Goal: Task Accomplishment & Management: Manage account settings

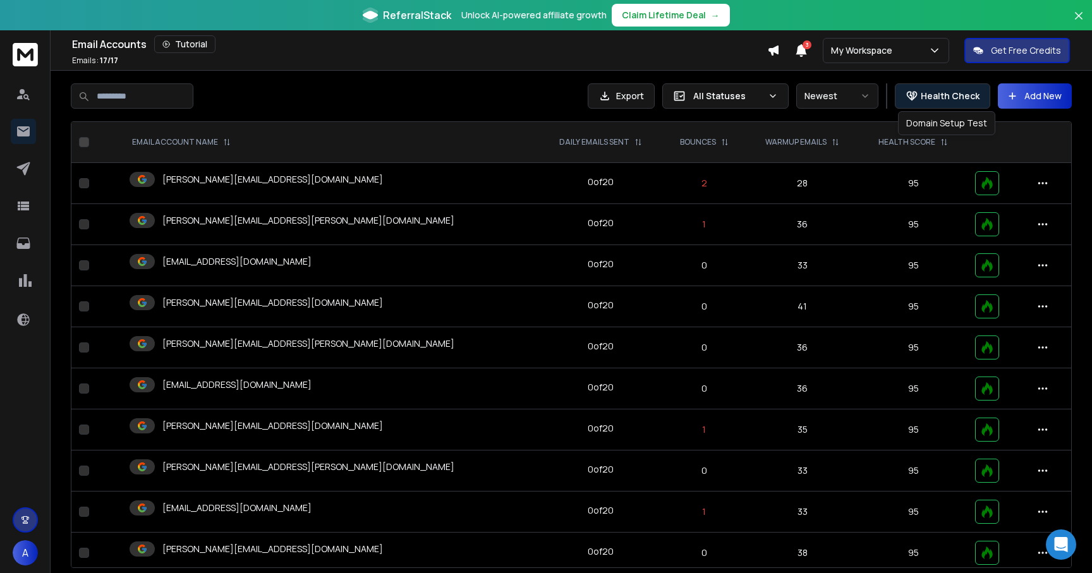
click at [925, 107] on button "Health Check" at bounding box center [942, 95] width 95 height 25
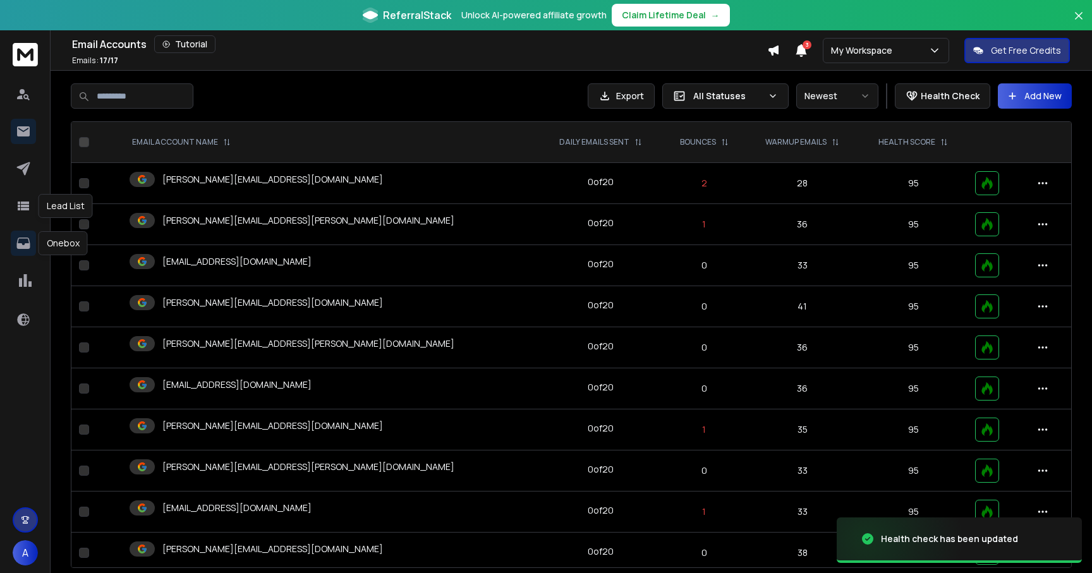
click at [19, 240] on icon at bounding box center [23, 243] width 15 height 15
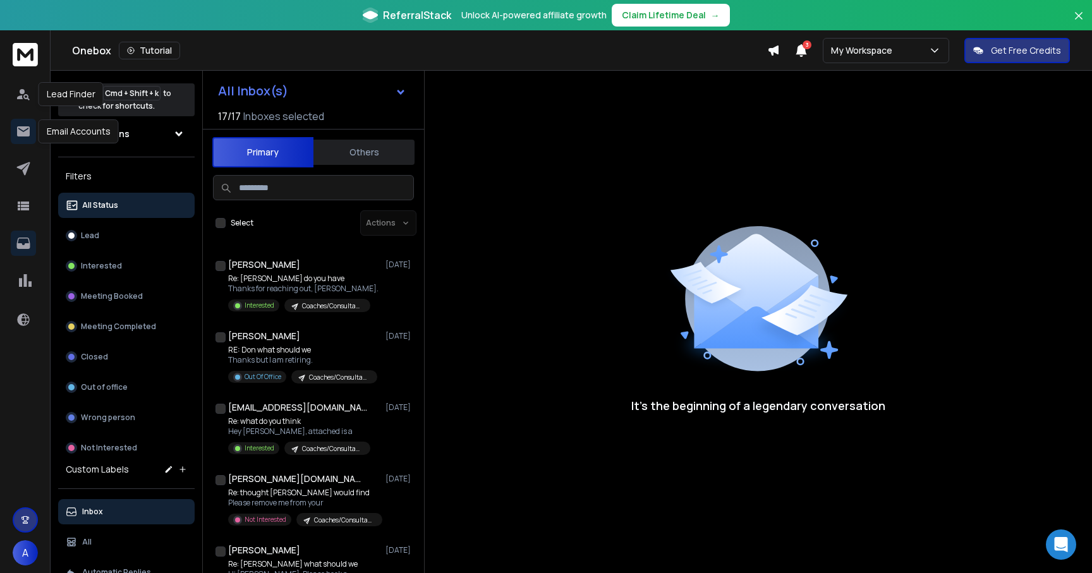
click at [25, 140] on link at bounding box center [23, 131] width 25 height 25
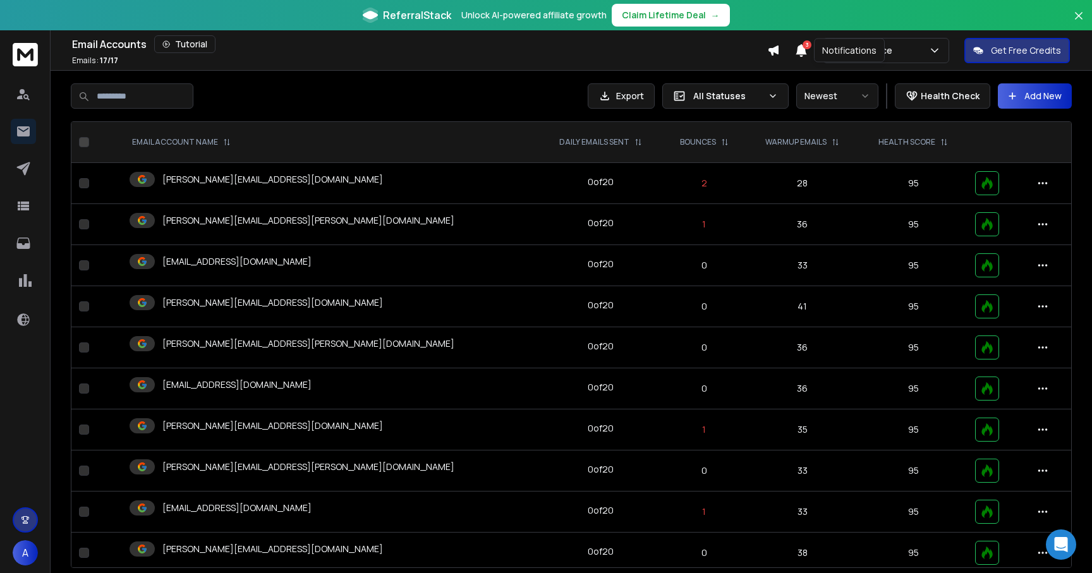
click at [798, 50] on icon at bounding box center [801, 50] width 13 height 13
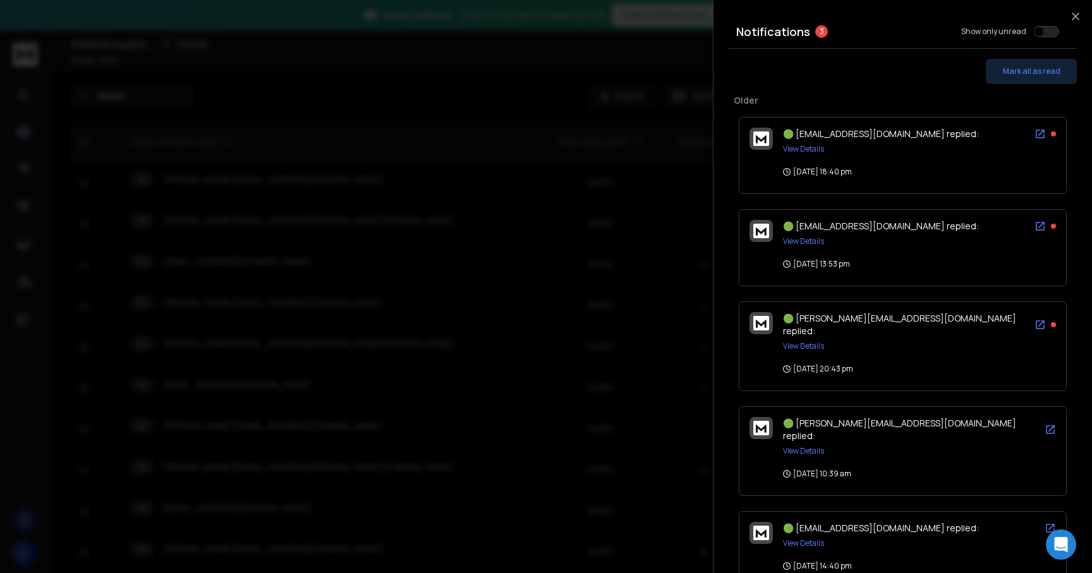
click at [1039, 76] on button "Mark all as read" at bounding box center [1031, 71] width 91 height 25
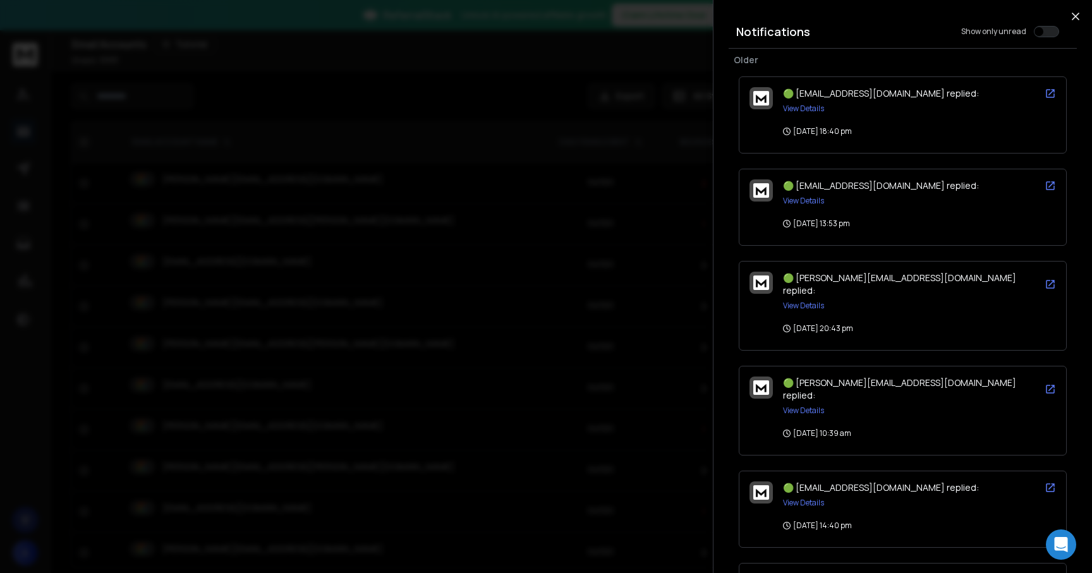
click at [1071, 15] on icon "button" at bounding box center [1075, 16] width 13 height 13
